Goal: Task Accomplishment & Management: Manage account settings

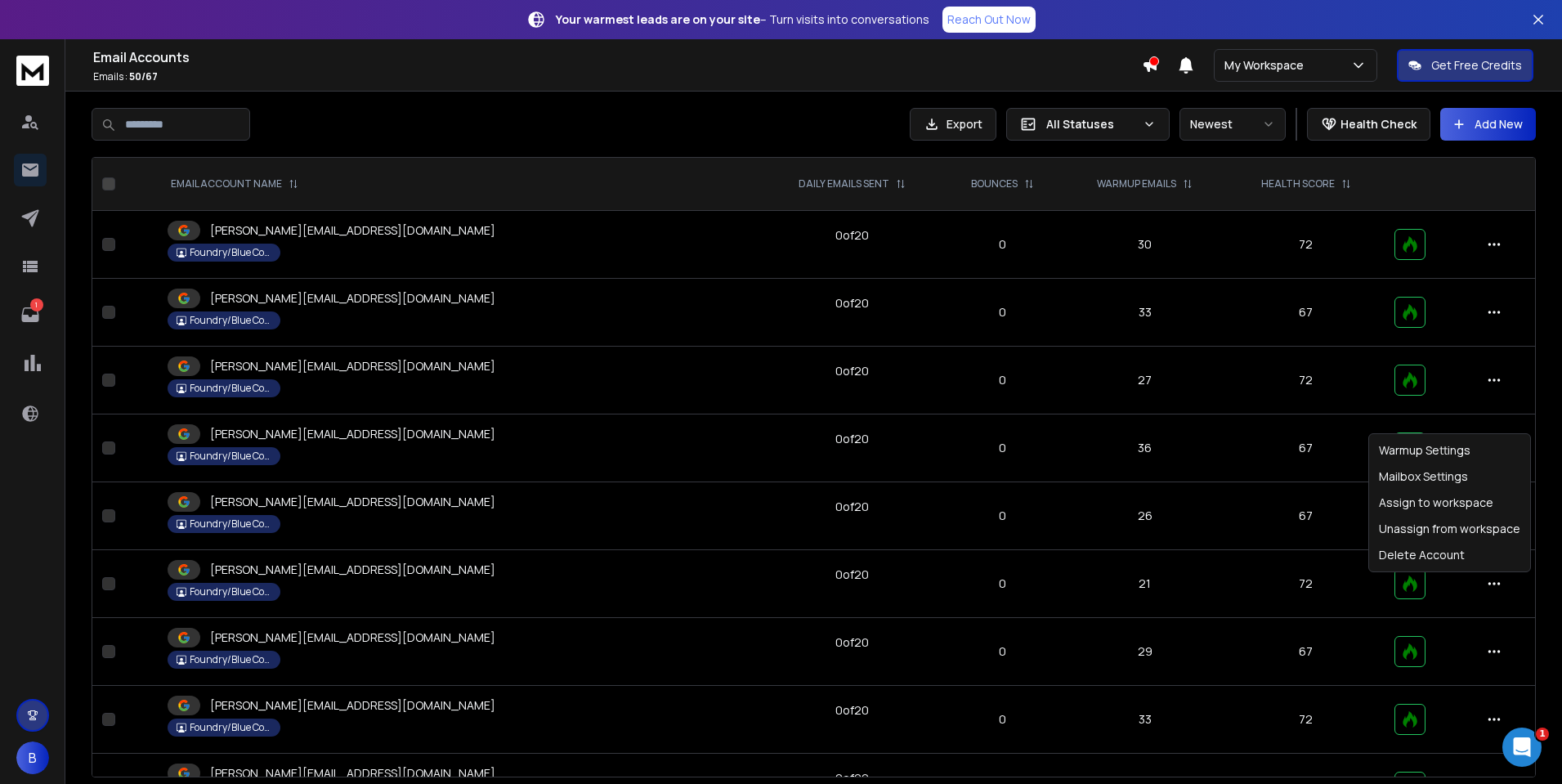
scroll to position [575, 0]
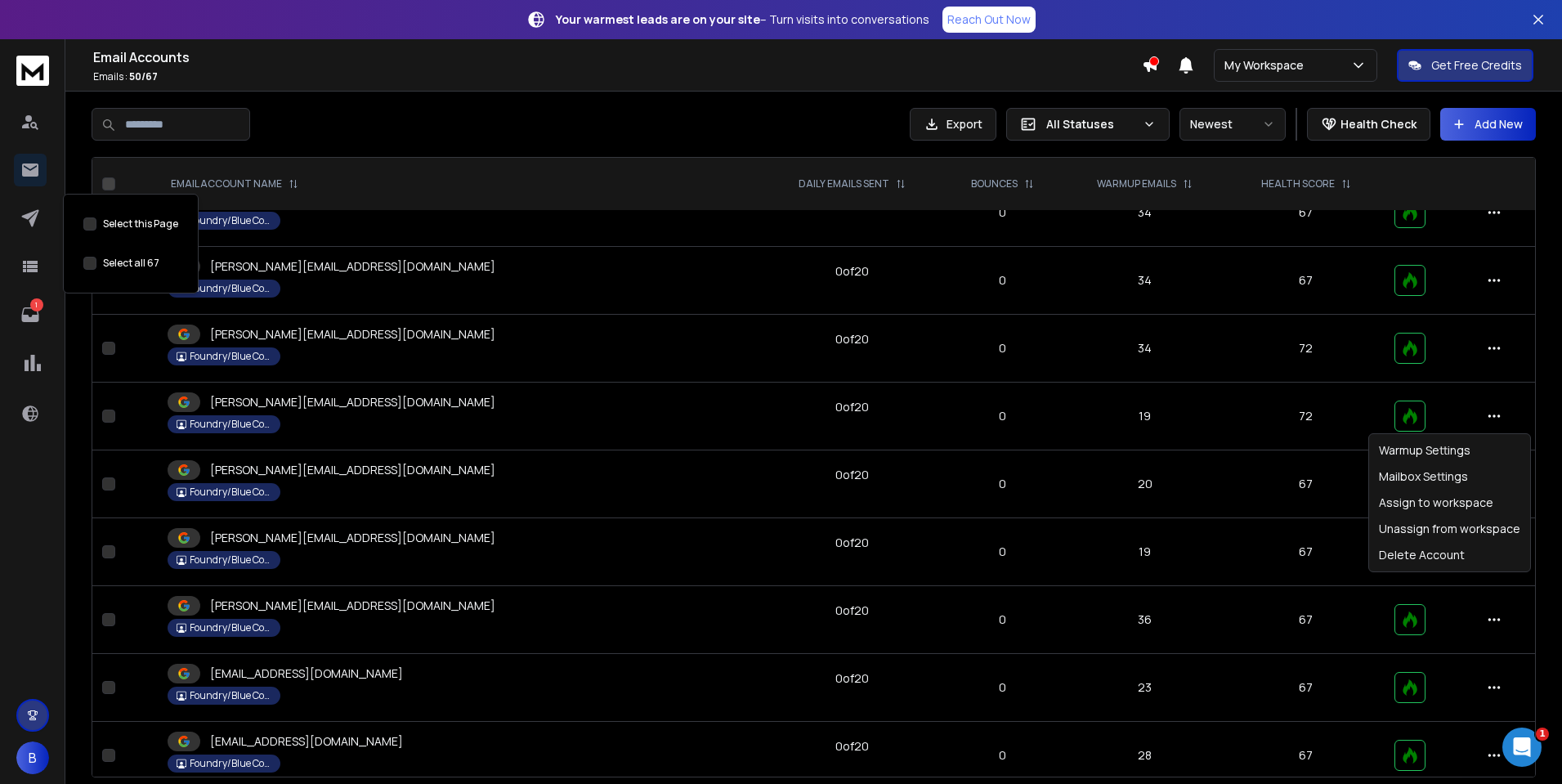
click at [110, 182] on button "Select this Page" at bounding box center [109, 184] width 13 height 13
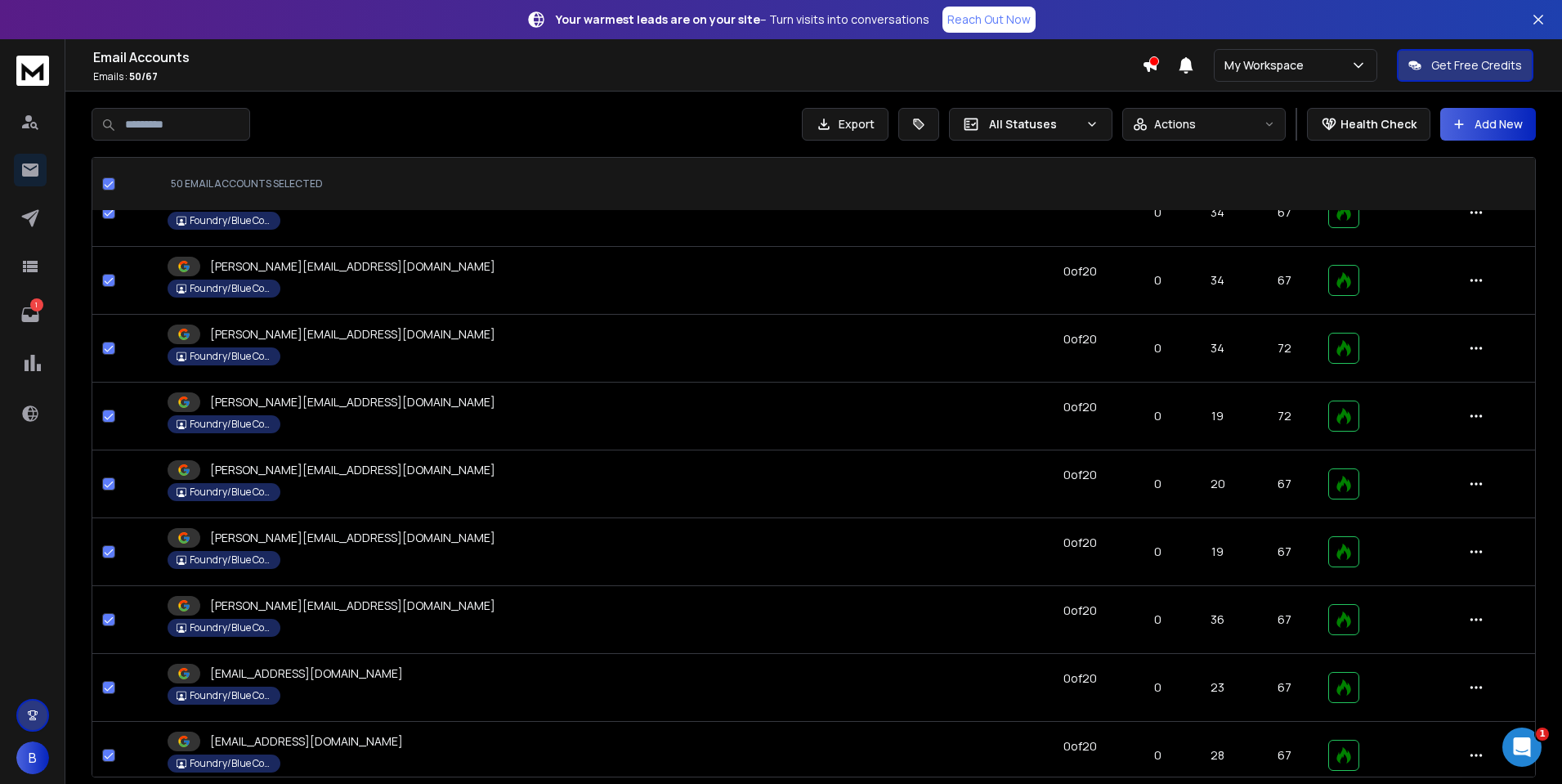
click at [109, 191] on th at bounding box center [125, 183] width 66 height 53
click at [1353, 69] on div "My Workspace" at bounding box center [1295, 65] width 142 height 16
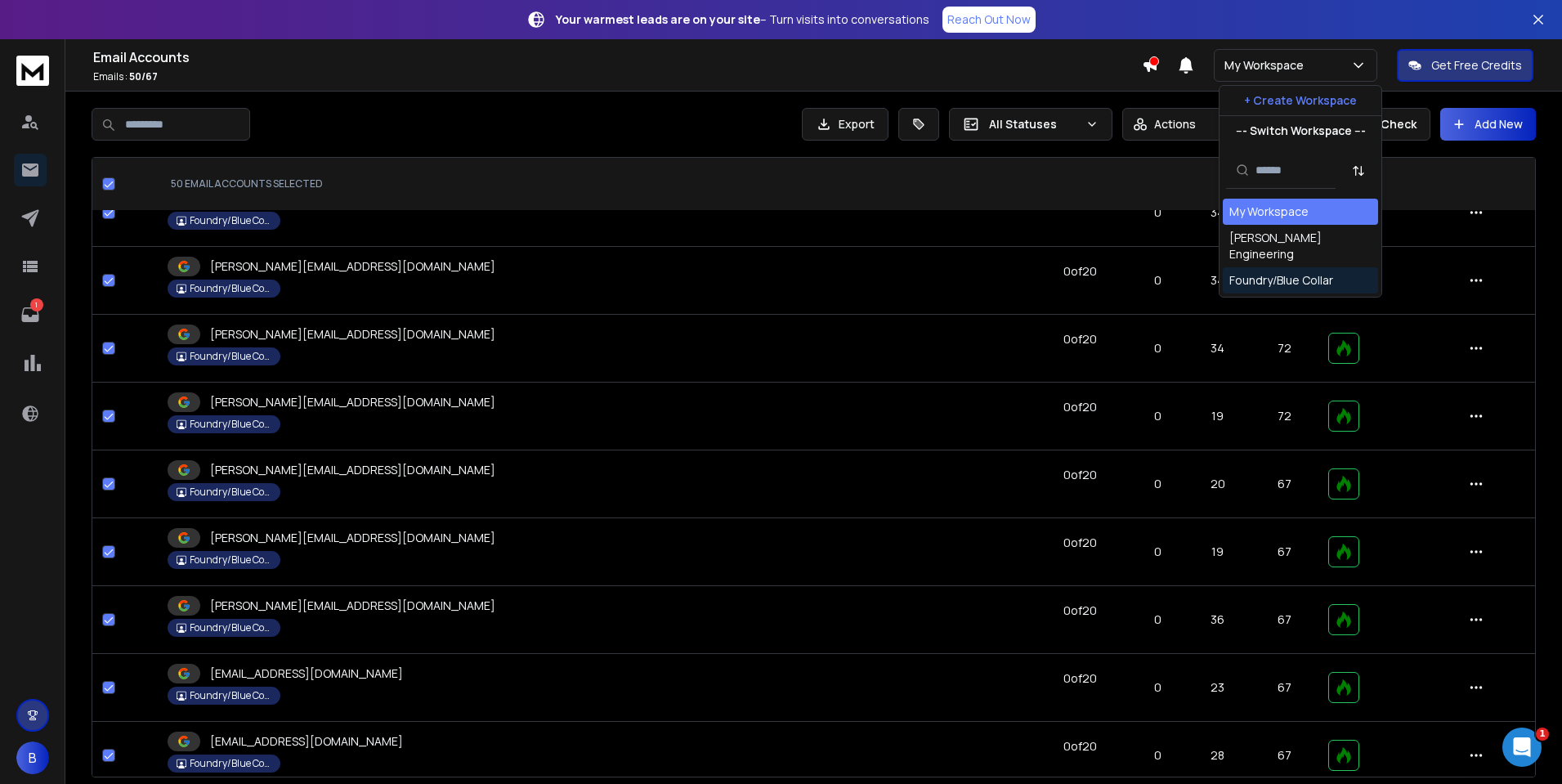
click at [1306, 272] on div "Foundry/Blue Collar" at bounding box center [1281, 279] width 104 height 16
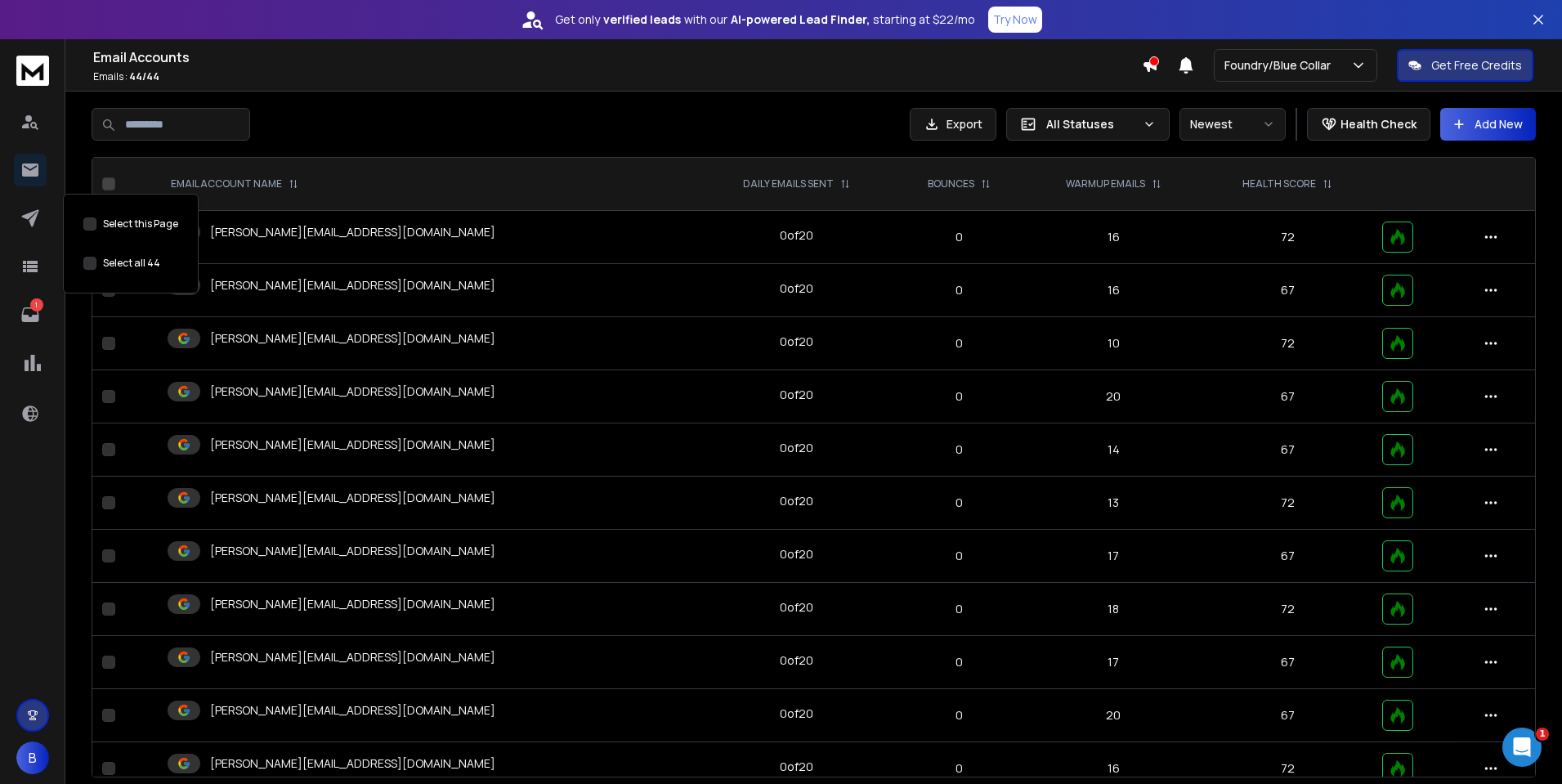
click at [110, 183] on button "Select this Page" at bounding box center [109, 184] width 13 height 13
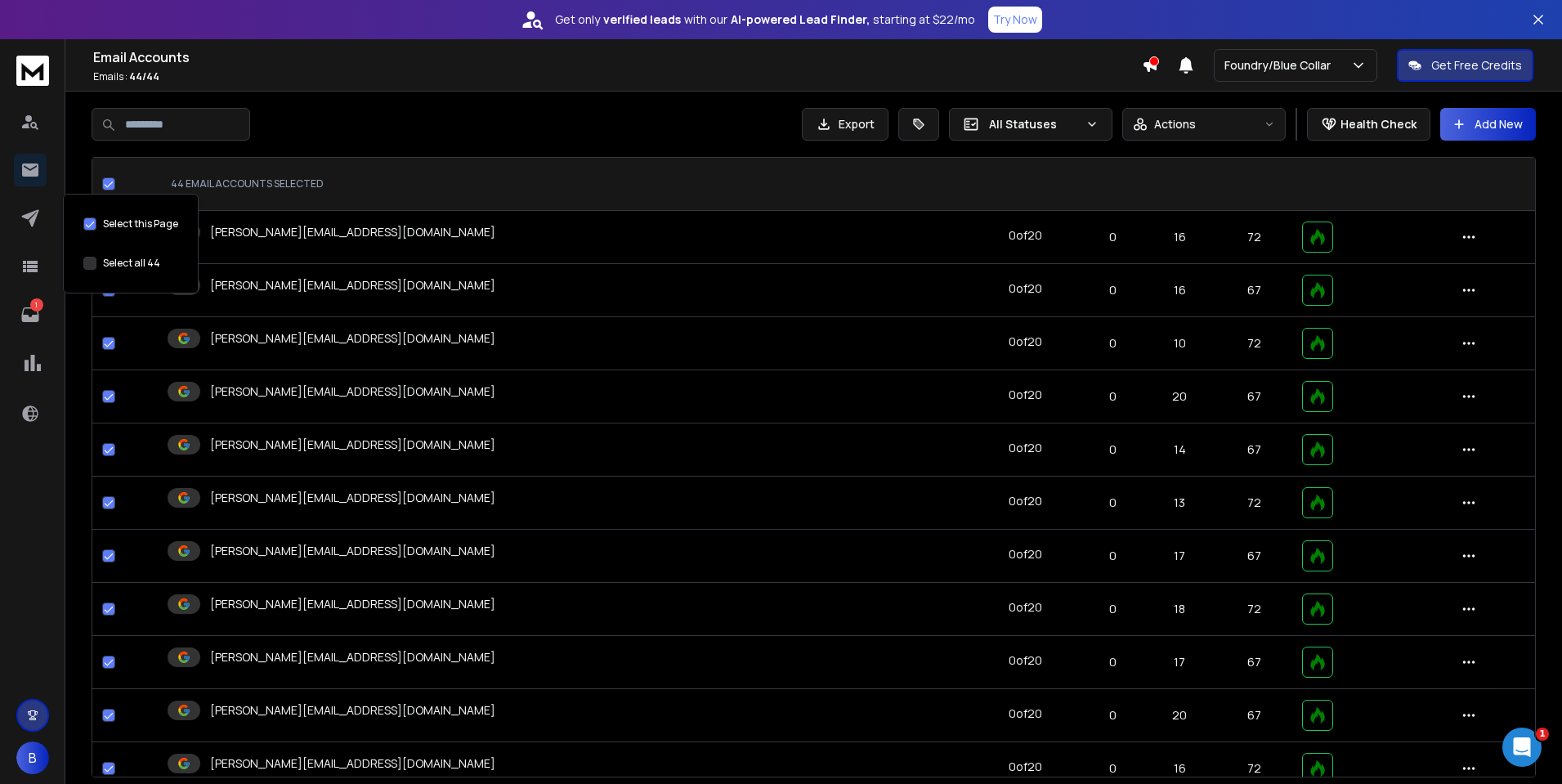
click at [92, 263] on button "Select this Page" at bounding box center [90, 263] width 13 height 13
click at [1244, 123] on div "Actions" at bounding box center [1195, 124] width 125 height 16
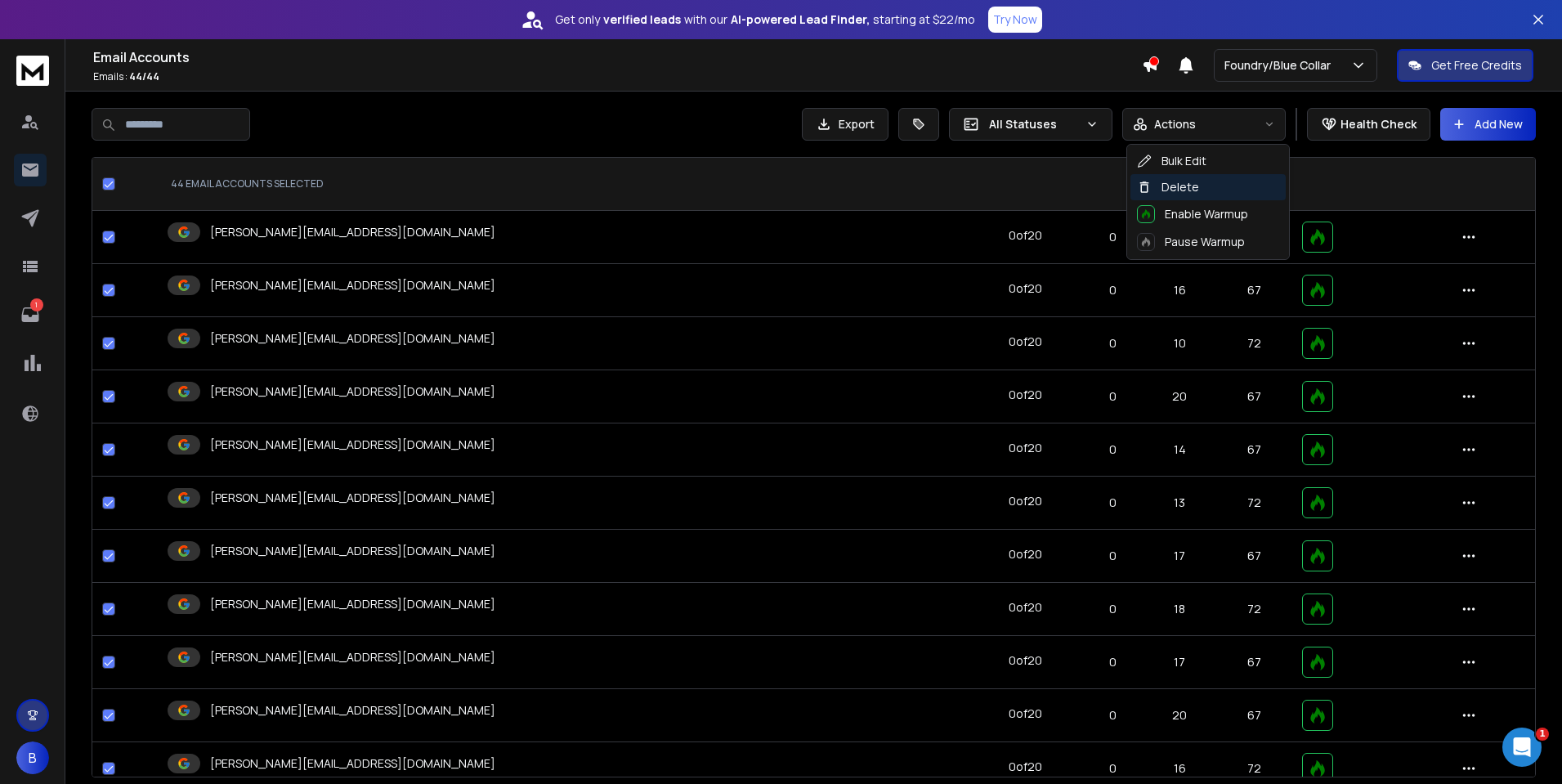
click at [1182, 191] on div "Delete" at bounding box center [1168, 187] width 62 height 16
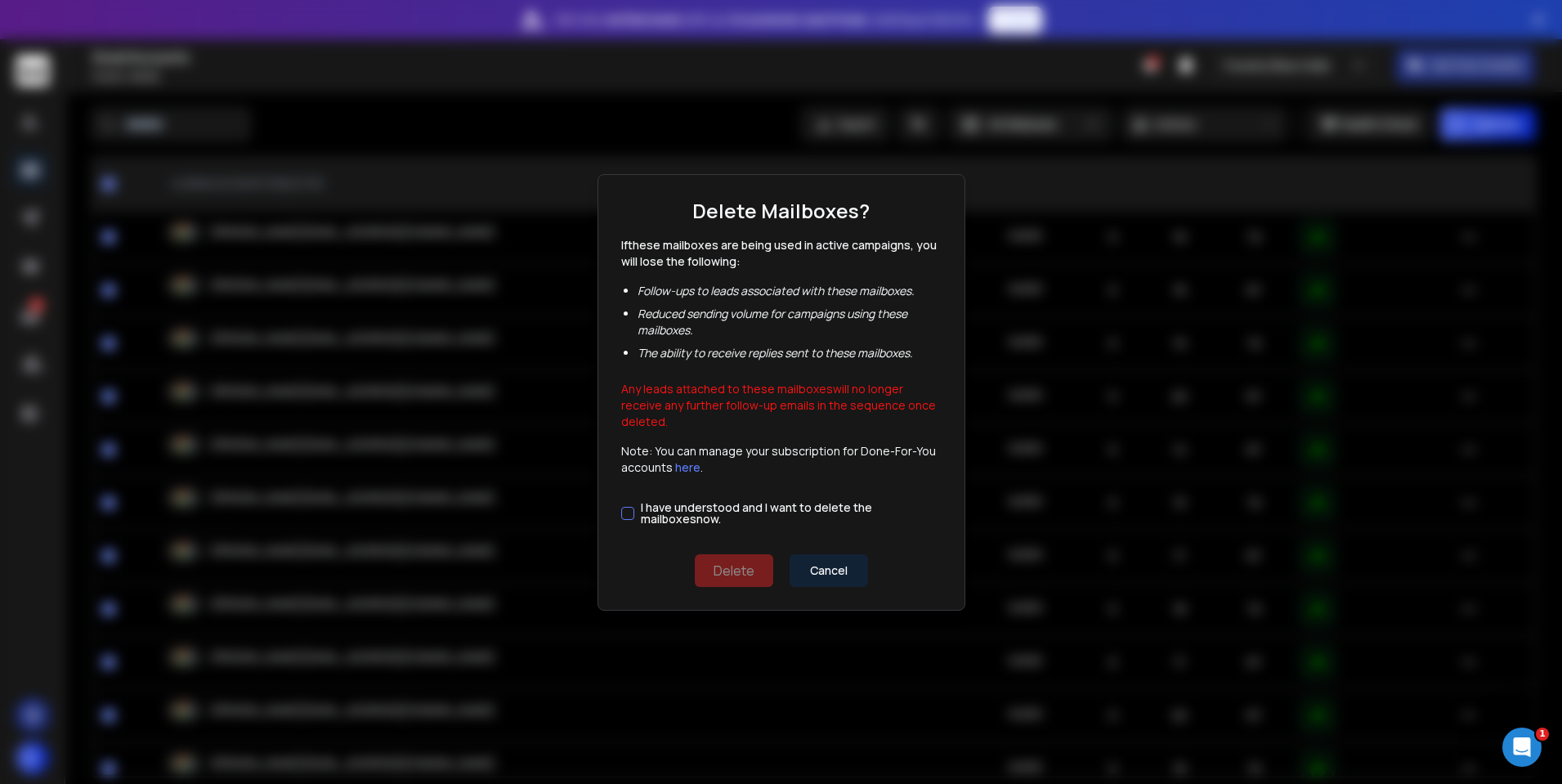
click at [624, 508] on button "I have understood and I want to delete the mailbox es now." at bounding box center [628, 513] width 13 height 13
click at [746, 561] on button "Delete" at bounding box center [734, 570] width 78 height 33
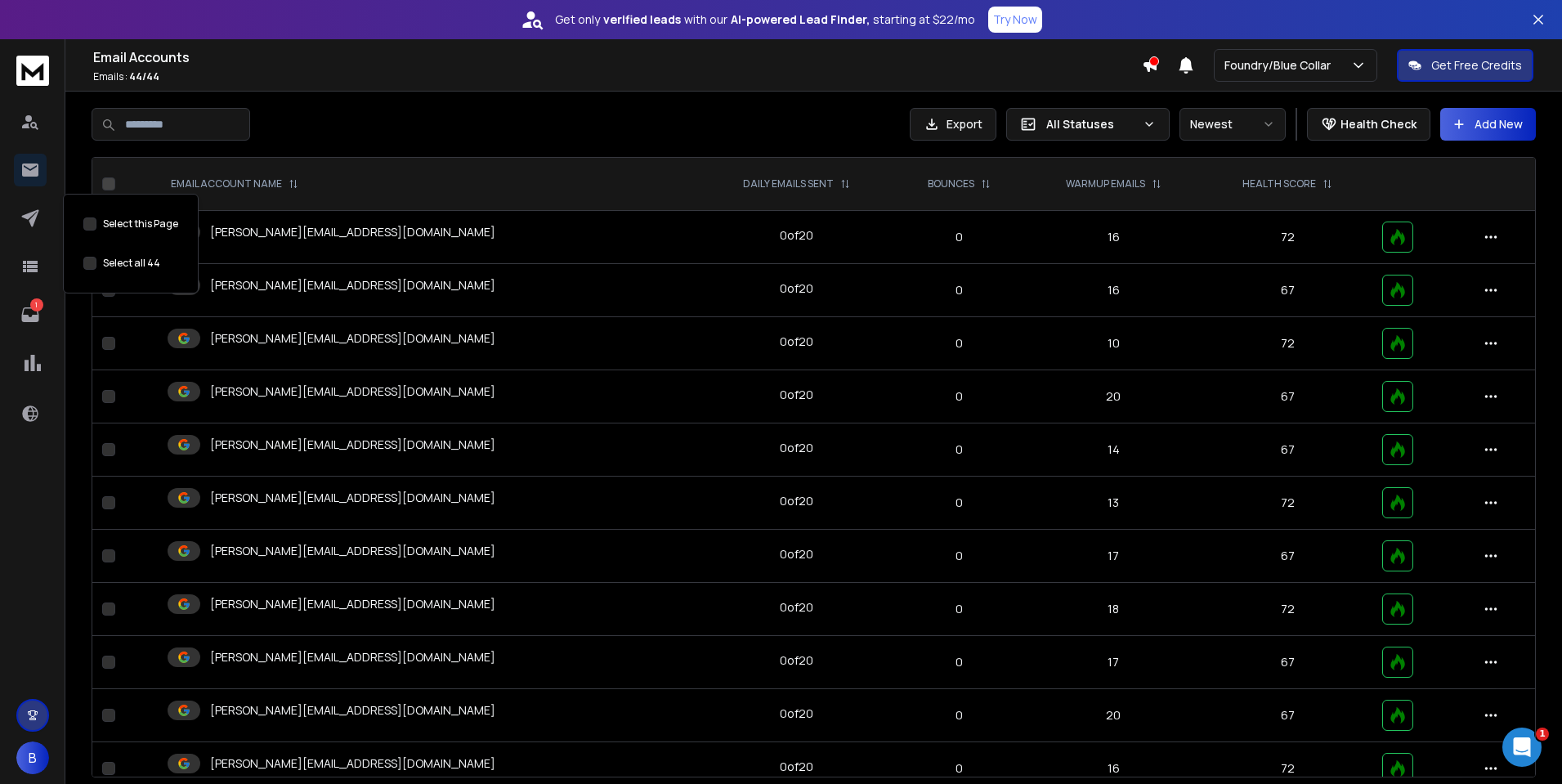
click at [89, 265] on button "Select this Page" at bounding box center [90, 263] width 13 height 13
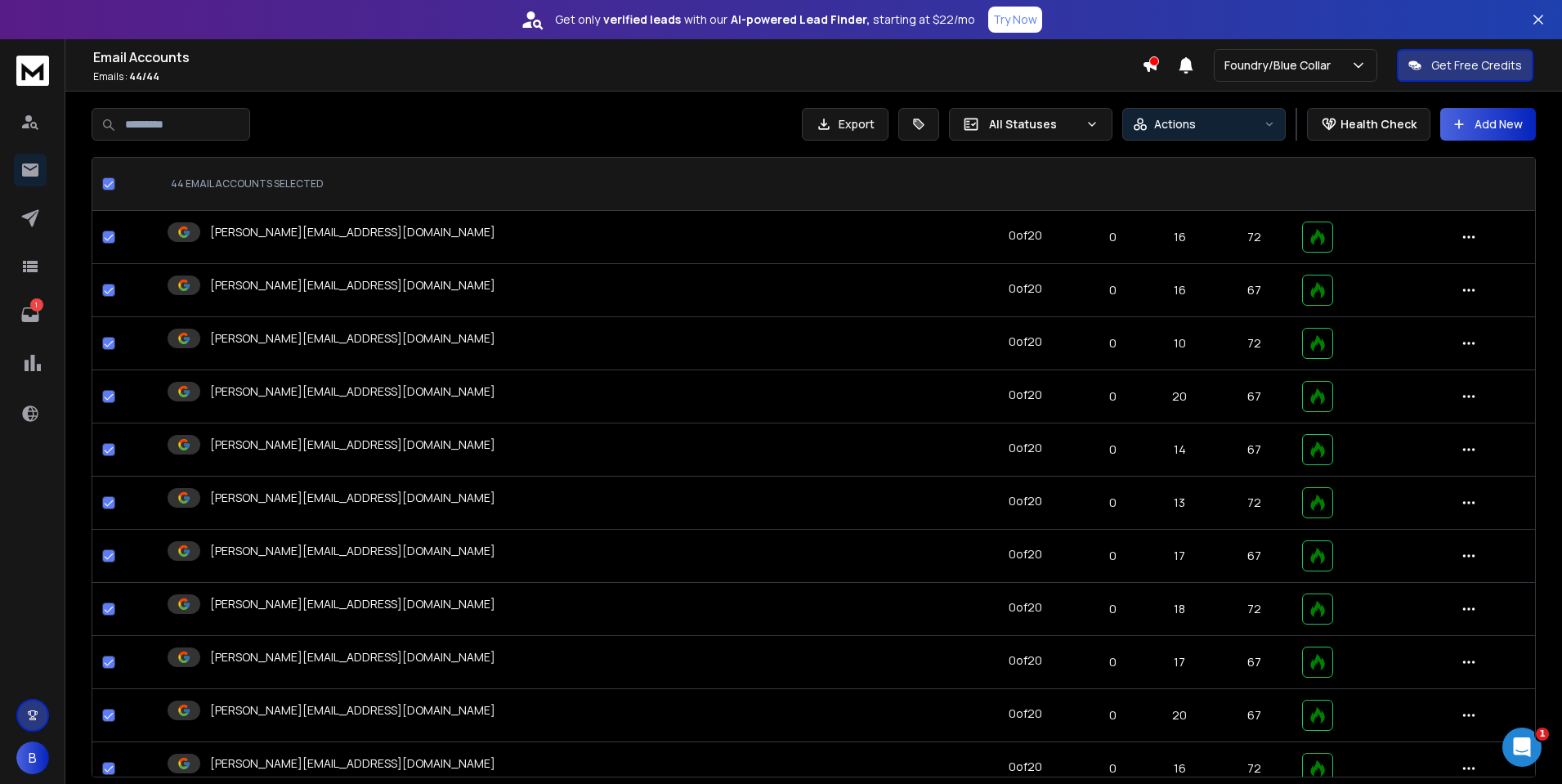
click at [1214, 121] on div "Actions" at bounding box center [1195, 124] width 125 height 16
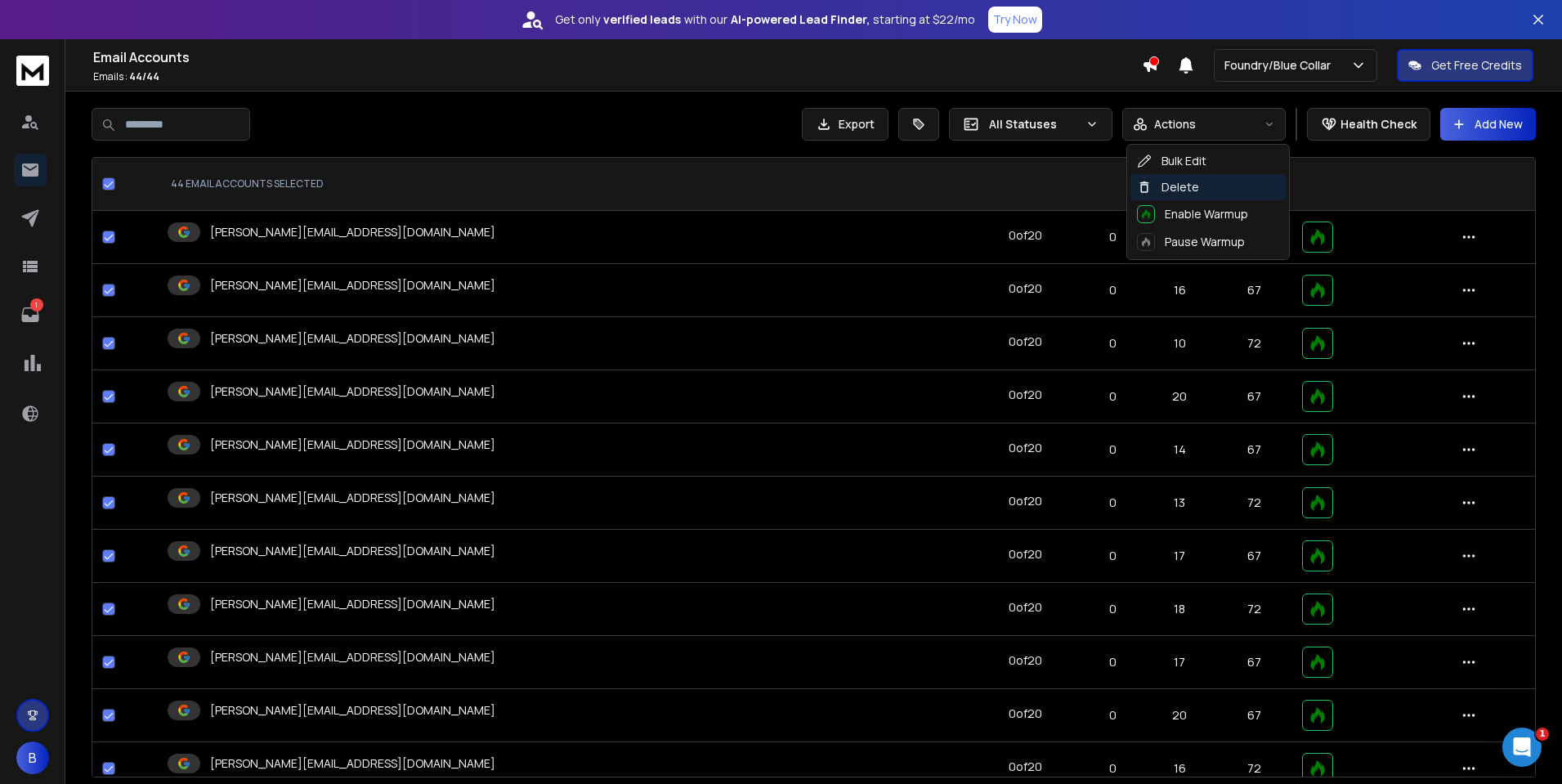
click at [1174, 181] on div "Delete" at bounding box center [1168, 187] width 62 height 16
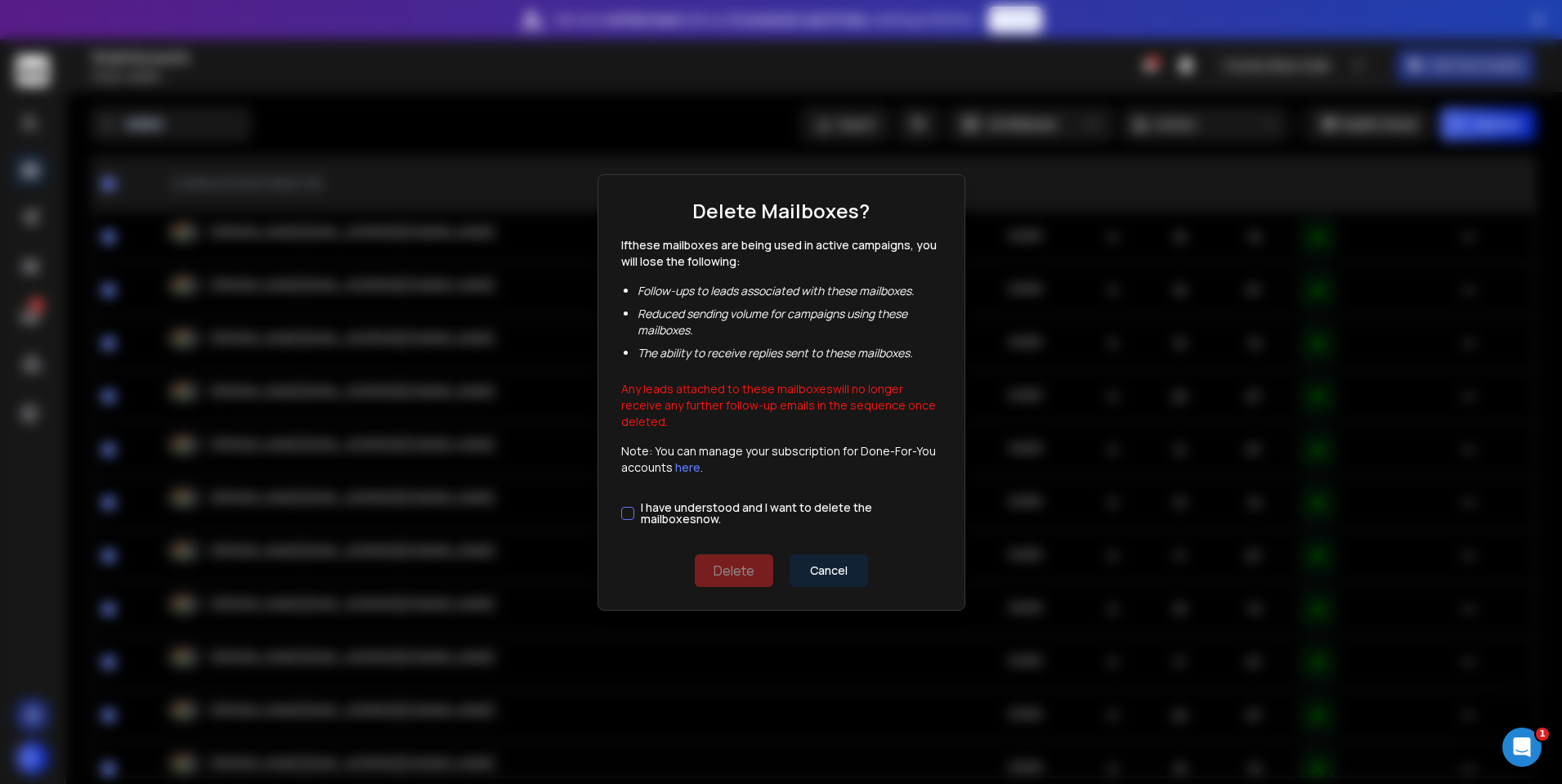
click at [631, 506] on button "I have understood and I want to delete the mailbox es now." at bounding box center [628, 513] width 13 height 13
click at [752, 560] on button "Delete" at bounding box center [734, 570] width 78 height 33
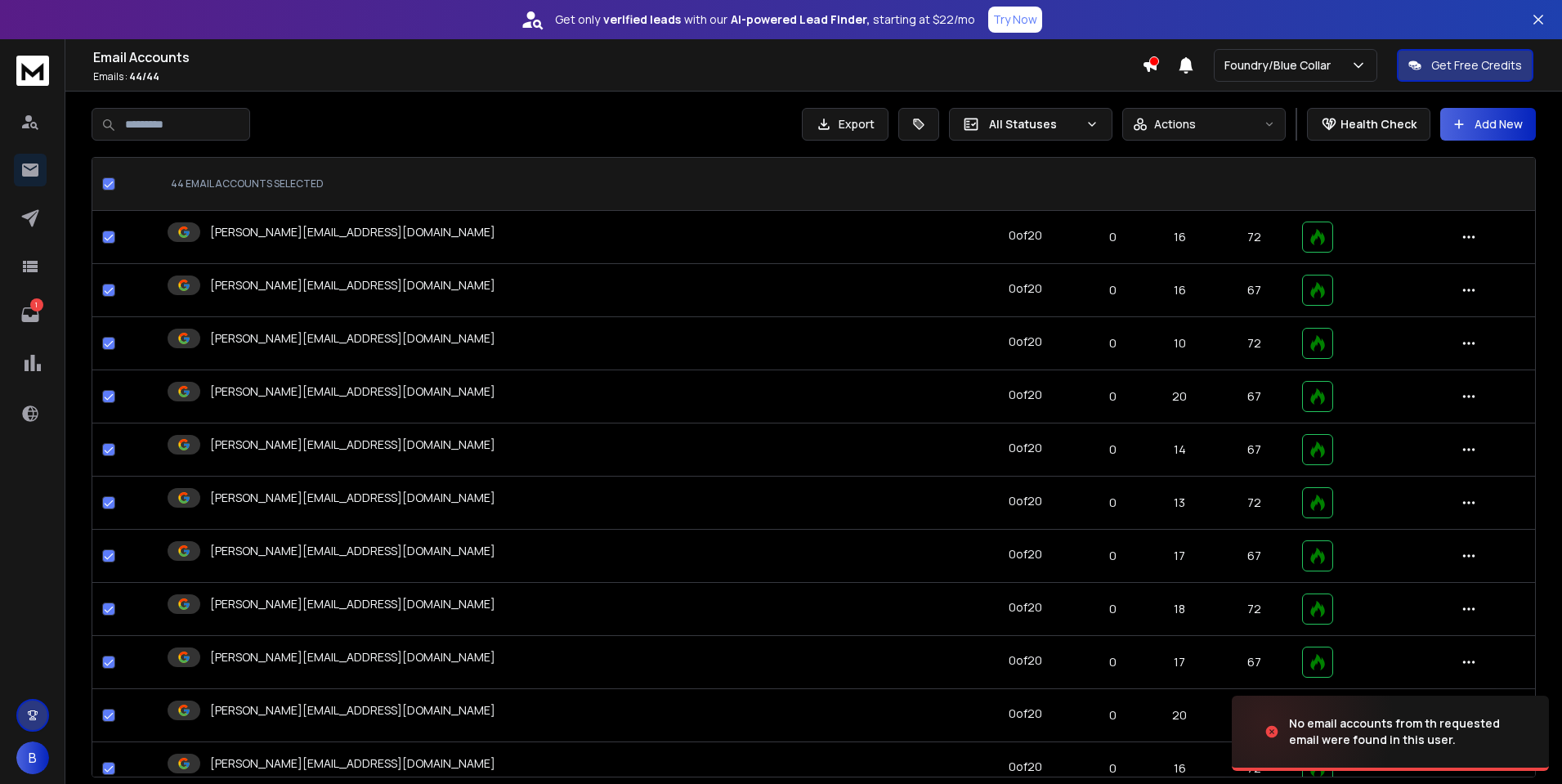
click at [725, 448] on div "[PERSON_NAME][EMAIL_ADDRESS][DOMAIN_NAME]" at bounding box center [562, 444] width 789 height 19
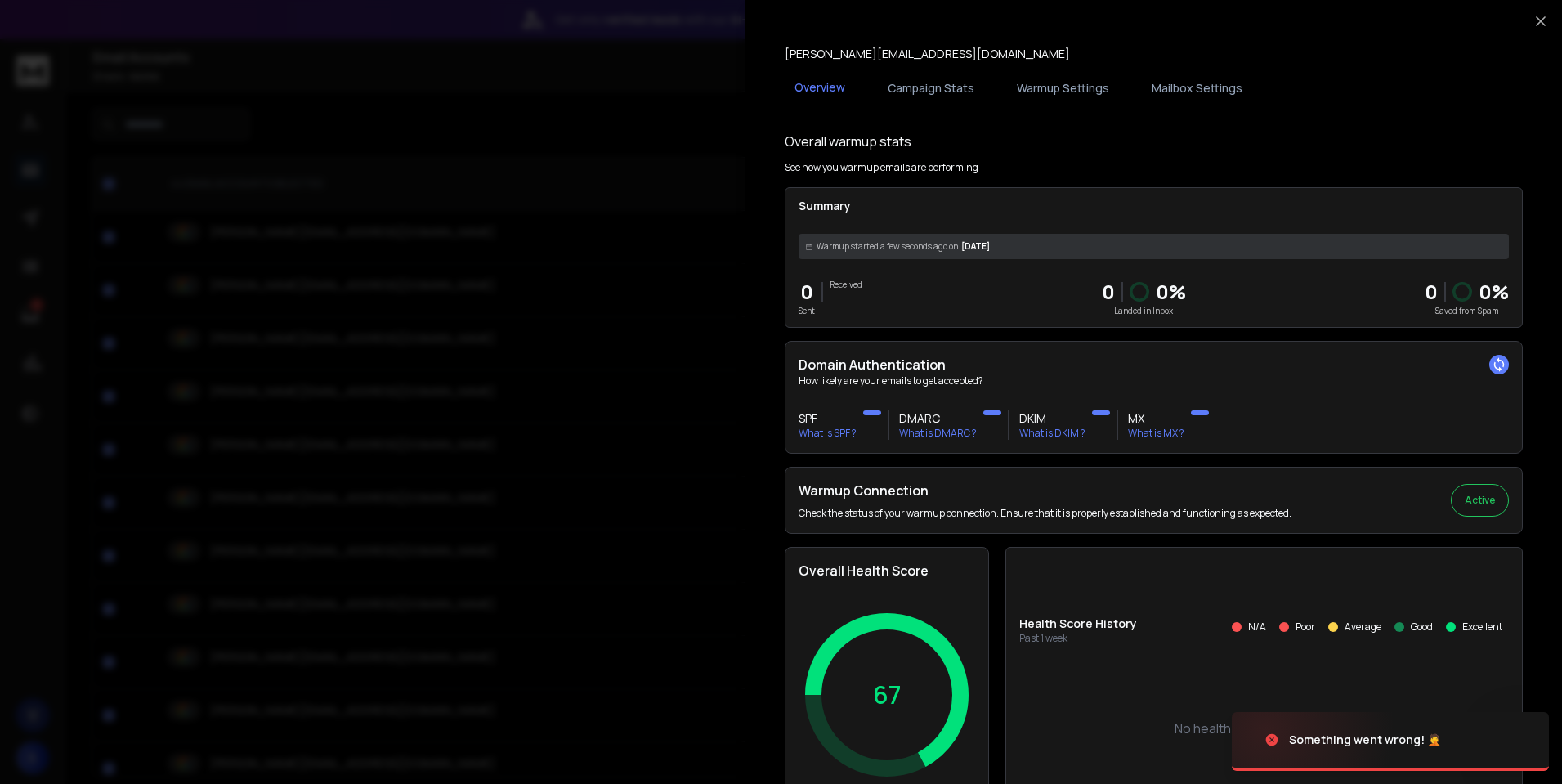
click at [626, 189] on div at bounding box center [781, 392] width 1562 height 784
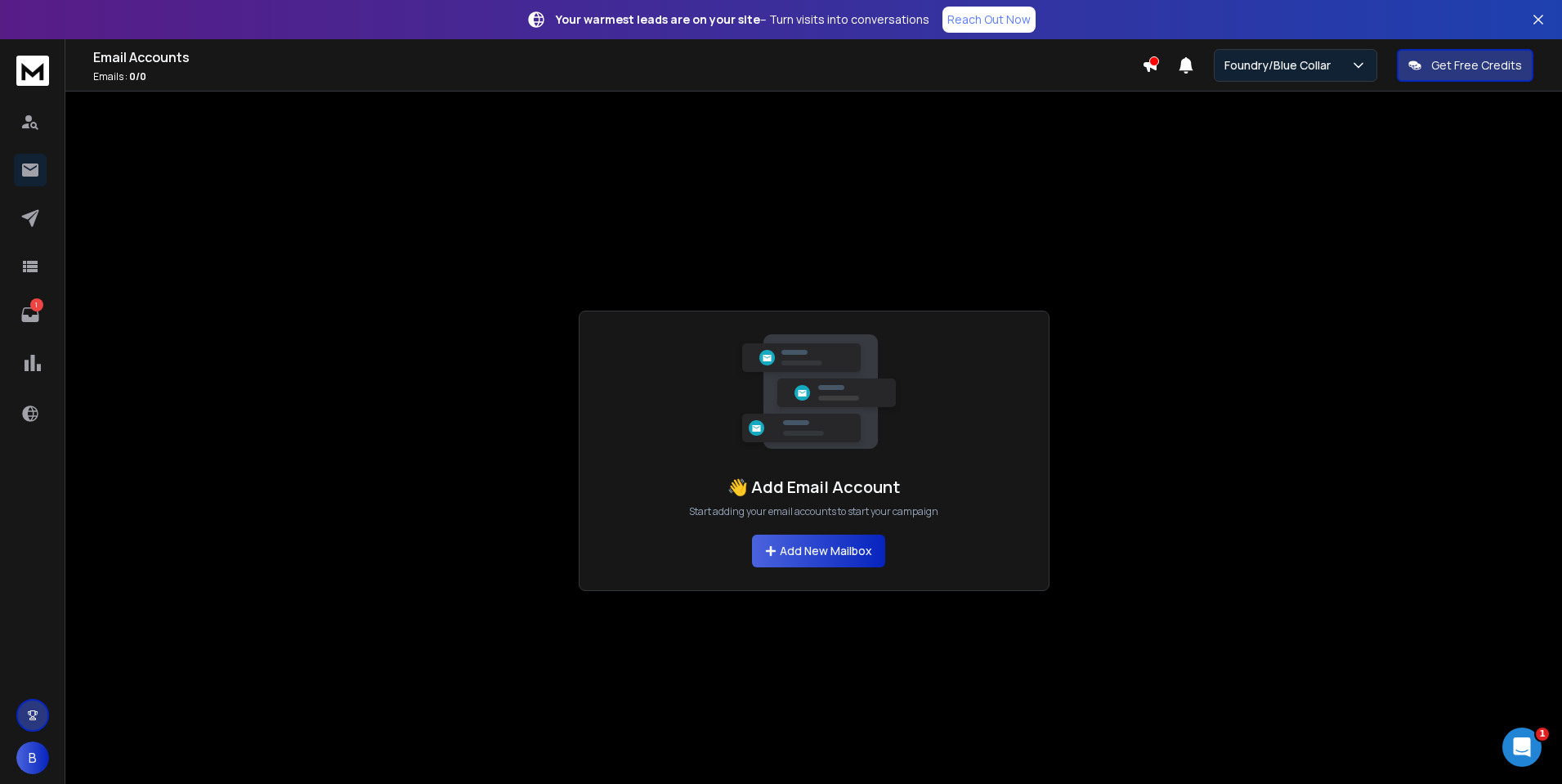
click at [1328, 64] on p "Foundry/Blue Collar" at bounding box center [1281, 65] width 113 height 16
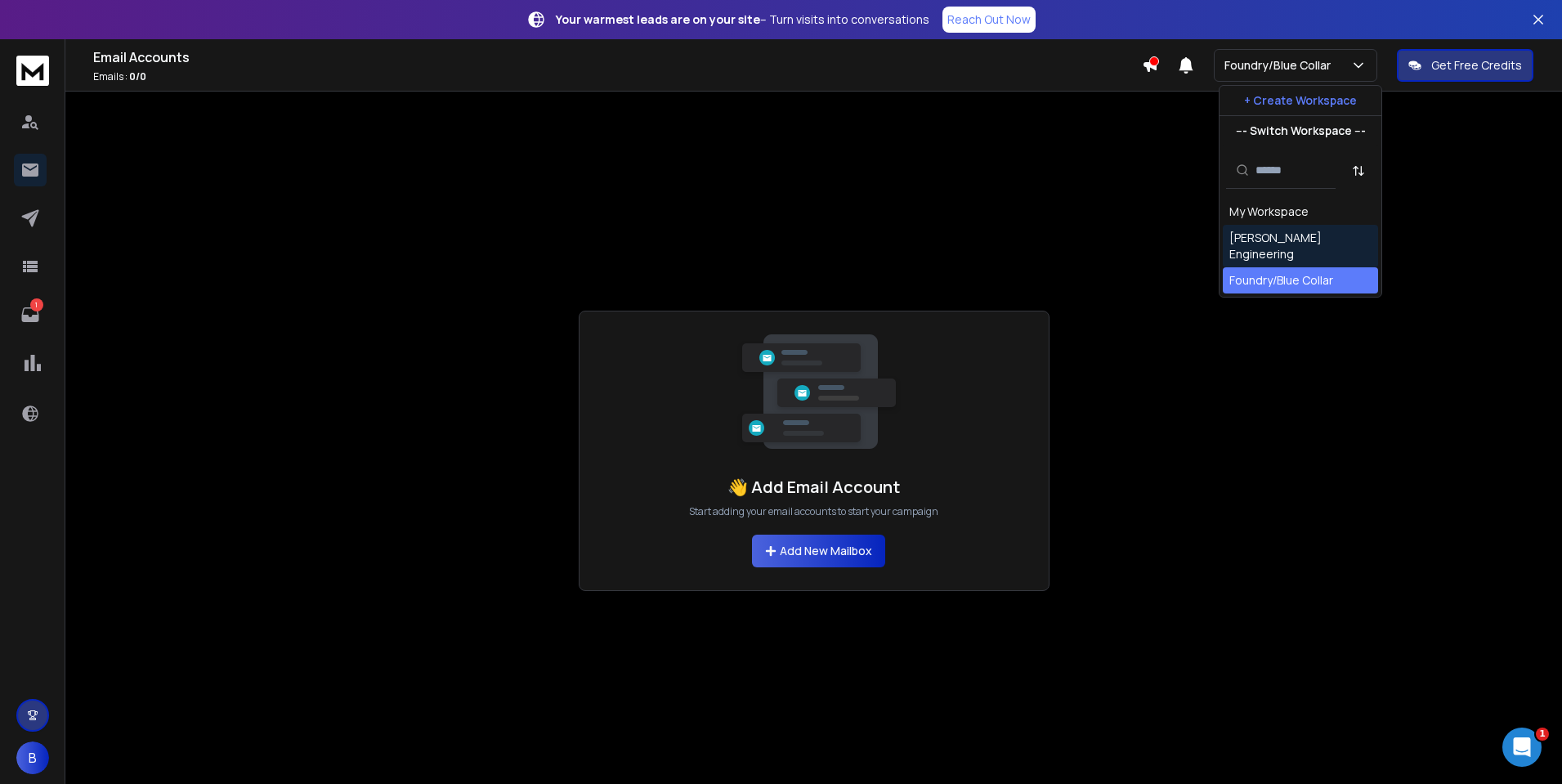
click at [1279, 241] on div "[PERSON_NAME] Engineering" at bounding box center [1300, 246] width 142 height 33
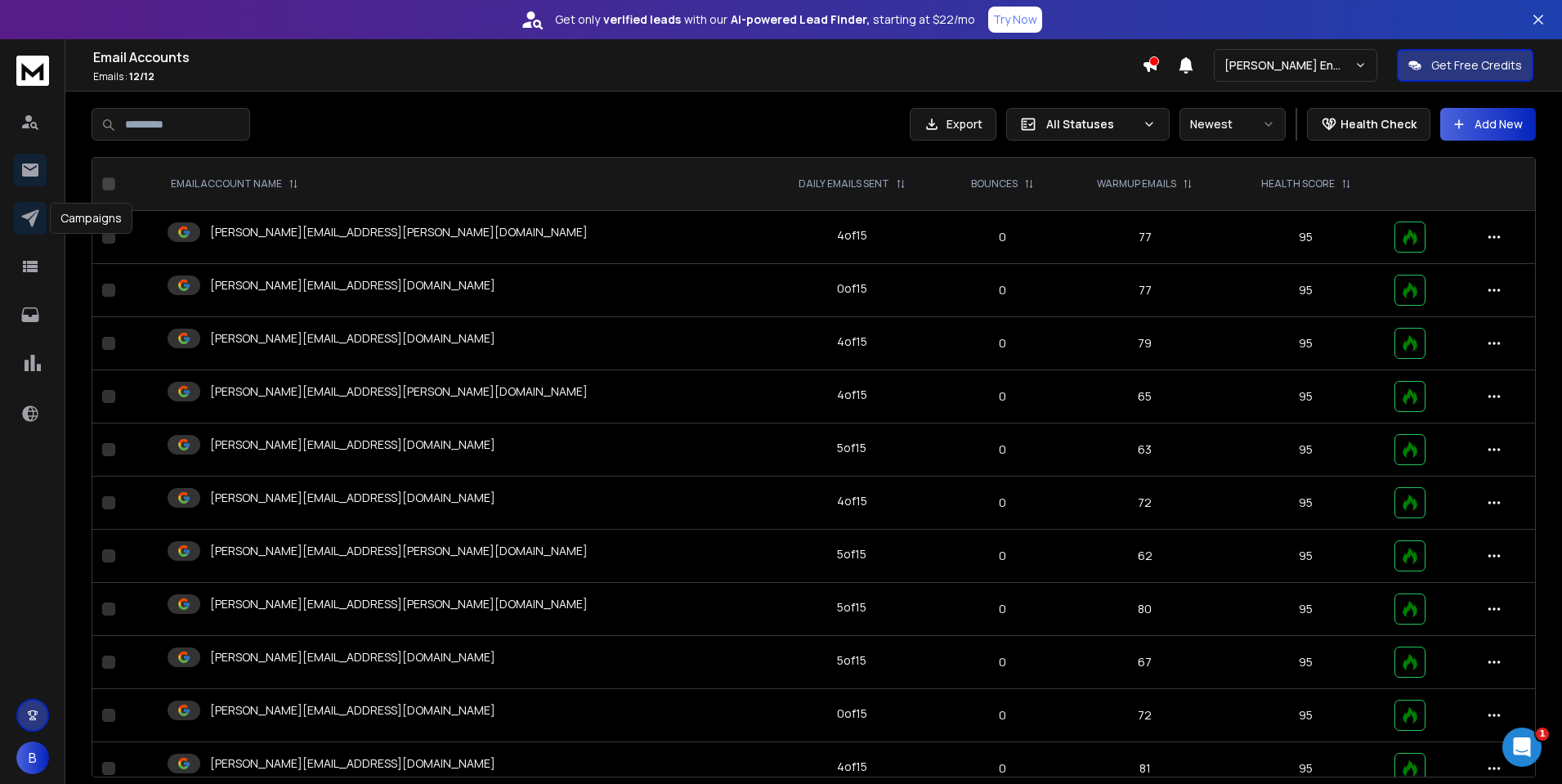
click at [28, 225] on icon at bounding box center [29, 218] width 19 height 19
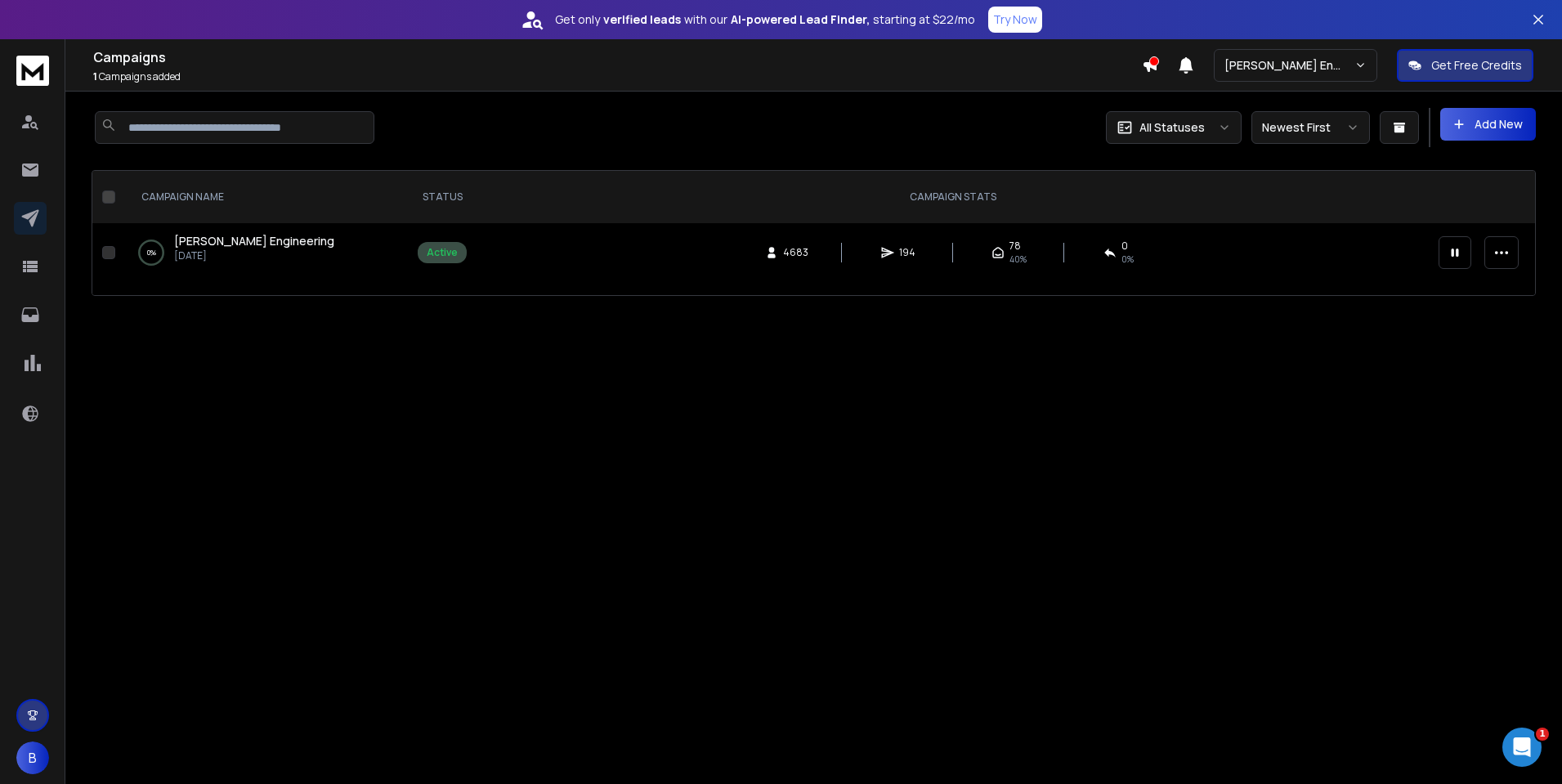
click at [285, 243] on span "[PERSON_NAME] Engineering" at bounding box center [254, 241] width 160 height 15
